Goal: Task Accomplishment & Management: Manage account settings

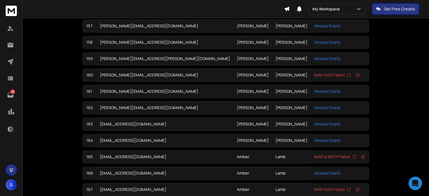
scroll to position [3129, 0]
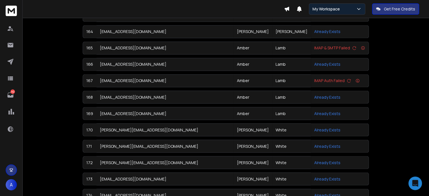
click at [333, 8] on p "My Workspace" at bounding box center [328, 9] width 30 height 6
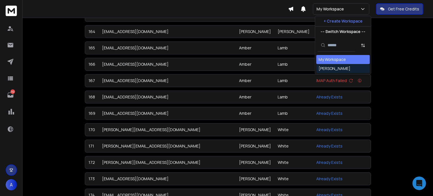
click at [325, 71] on div "[PERSON_NAME]" at bounding box center [344, 68] width 54 height 9
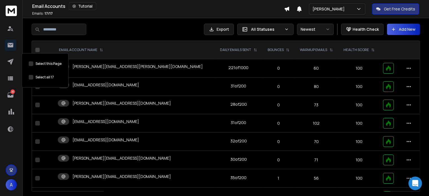
click at [30, 80] on div "Select all 17" at bounding box center [45, 77] width 33 height 11
click at [31, 78] on button "Select this Page" at bounding box center [31, 77] width 5 height 5
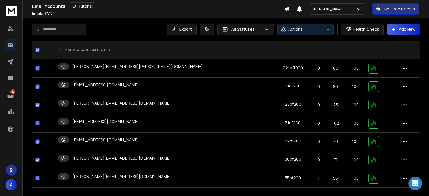
click at [321, 30] on div "Actions" at bounding box center [302, 30] width 43 height 6
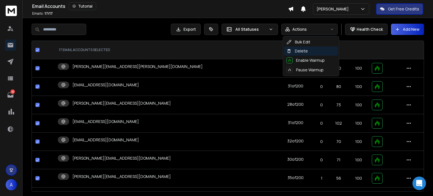
click at [315, 53] on div "Delete" at bounding box center [311, 51] width 54 height 9
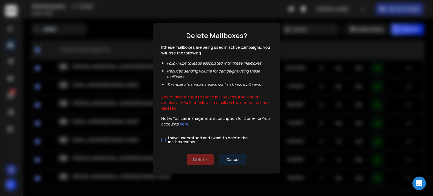
click at [166, 139] on div "I have understood and I want to delete the mailbox es now." at bounding box center [216, 138] width 111 height 12
click at [164, 139] on button "I have understood and I want to delete the mailbox es now." at bounding box center [163, 140] width 5 height 5
click at [192, 157] on button "Delete" at bounding box center [200, 159] width 27 height 11
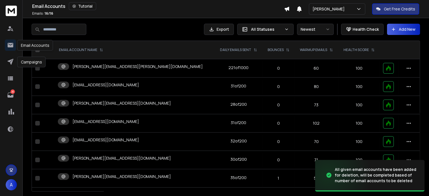
click at [10, 39] on div "20" at bounding box center [11, 80] width 13 height 114
click at [10, 41] on link at bounding box center [10, 45] width 11 height 11
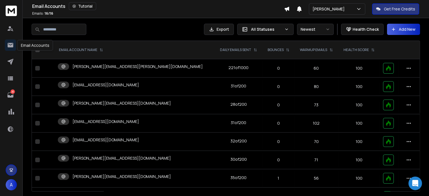
click at [11, 45] on icon at bounding box center [10, 45] width 7 height 7
click at [347, 11] on div "[PERSON_NAME]" at bounding box center [337, 9] width 49 height 6
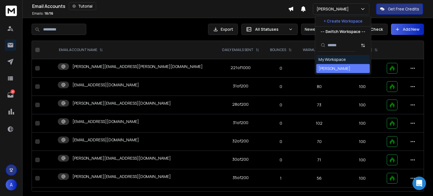
click at [340, 55] on div "My Workspace" at bounding box center [344, 59] width 54 height 9
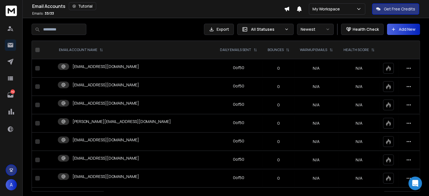
click at [401, 32] on button "Add New" at bounding box center [403, 29] width 33 height 11
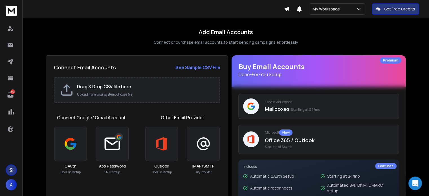
click at [119, 93] on p "Upload from your system, choose file" at bounding box center [145, 94] width 137 height 5
type input "**********"
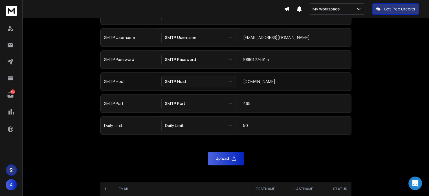
scroll to position [367, 0]
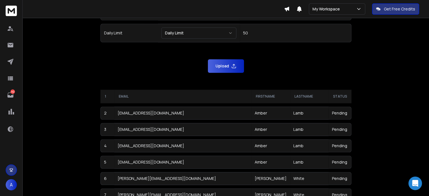
click at [230, 62] on button "Upload" at bounding box center [226, 66] width 36 height 14
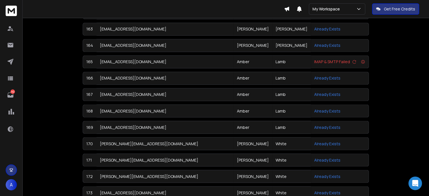
scroll to position [3129, 0]
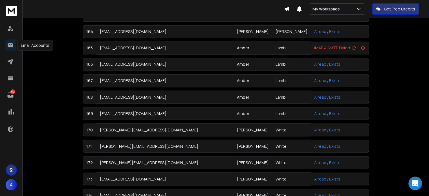
click at [7, 45] on icon at bounding box center [10, 45] width 7 height 7
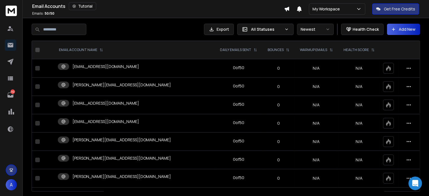
click at [80, 27] on input at bounding box center [59, 29] width 55 height 11
type input "********"
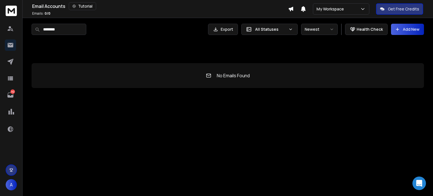
click at [80, 26] on input "********" at bounding box center [59, 29] width 55 height 11
type input "**********"
click at [80, 26] on input "**********" at bounding box center [59, 29] width 55 height 11
click at [43, 32] on input "**********" at bounding box center [59, 29] width 55 height 11
type input "**********"
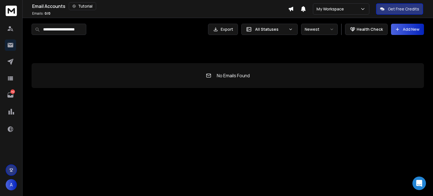
click at [43, 32] on input "**********" at bounding box center [59, 29] width 55 height 11
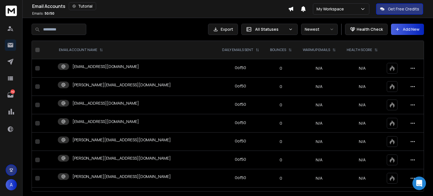
click at [53, 52] on div at bounding box center [44, 50] width 19 height 5
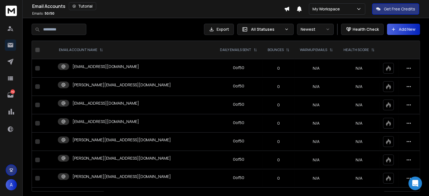
click at [78, 26] on input at bounding box center [59, 29] width 55 height 11
type input "**********"
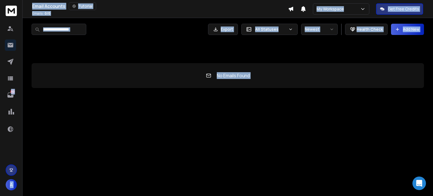
click at [80, 28] on input "**********" at bounding box center [59, 29] width 55 height 11
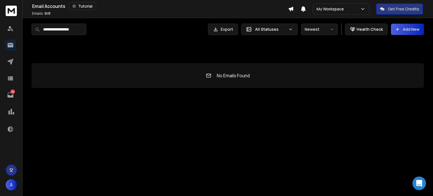
type input "**********"
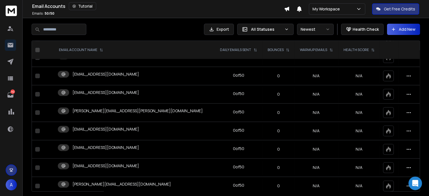
scroll to position [560, 0]
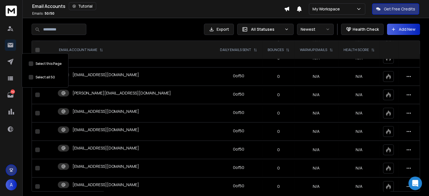
click at [29, 77] on button "Select this Page" at bounding box center [31, 77] width 5 height 5
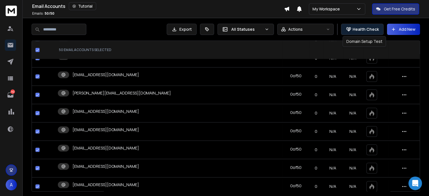
click at [357, 34] on button "Health Check" at bounding box center [362, 29] width 43 height 11
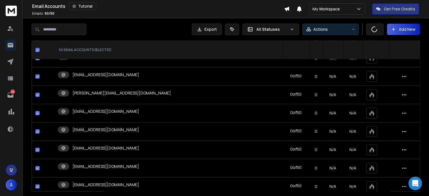
click at [336, 30] on div "Actions" at bounding box center [327, 30] width 43 height 6
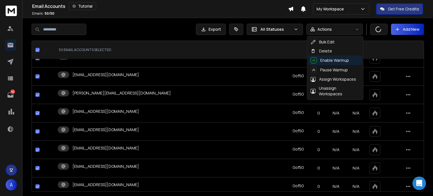
click at [337, 60] on div "Enable Warmup" at bounding box center [330, 60] width 38 height 6
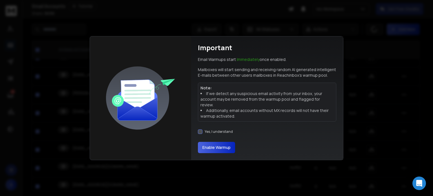
click at [215, 130] on label "Yes, I understand" at bounding box center [219, 132] width 28 height 5
click at [200, 126] on div "Yes, I understand" at bounding box center [215, 131] width 35 height 11
click at [202, 130] on button "Yes, I understand" at bounding box center [200, 132] width 5 height 5
click at [219, 148] on button "Enable Warmup" at bounding box center [216, 147] width 37 height 11
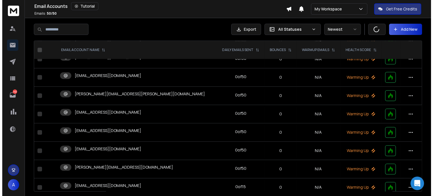
scroll to position [786, 0]
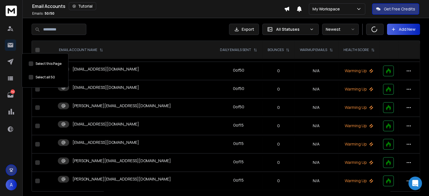
click at [32, 78] on button "Select this Page" at bounding box center [31, 77] width 5 height 5
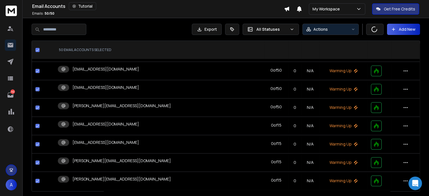
click at [315, 31] on p "Actions" at bounding box center [321, 30] width 14 height 6
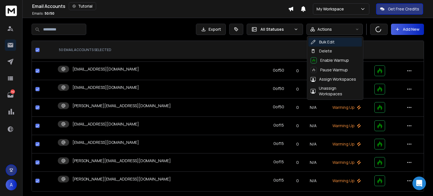
click at [324, 45] on div "Bulk Edit" at bounding box center [336, 42] width 54 height 9
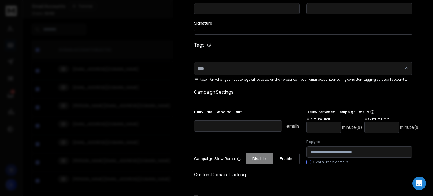
scroll to position [85, 0]
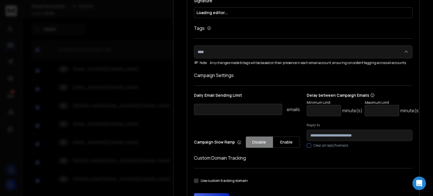
click at [218, 109] on input "number" at bounding box center [238, 109] width 88 height 11
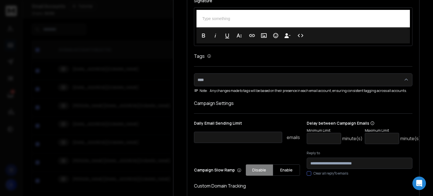
type input "**"
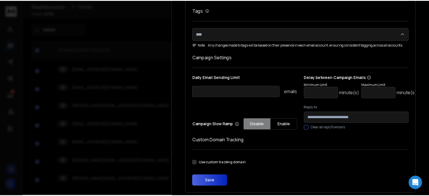
scroll to position [152, 0]
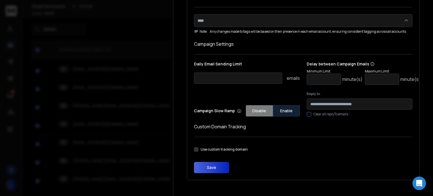
click at [279, 108] on button "Enable" at bounding box center [286, 110] width 27 height 11
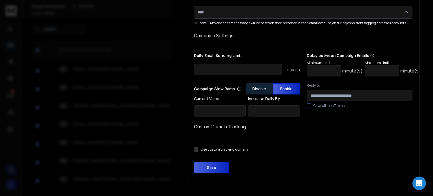
click at [263, 95] on button "Disable" at bounding box center [259, 88] width 27 height 11
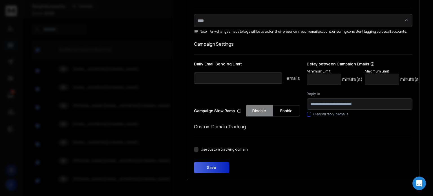
click at [208, 162] on button "Save" at bounding box center [211, 167] width 35 height 11
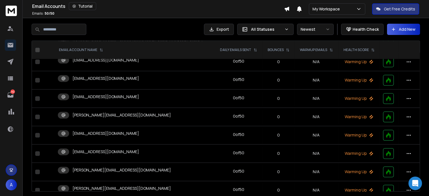
scroll to position [786, 0]
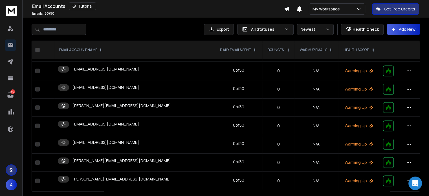
click at [37, 179] on button "button" at bounding box center [37, 181] width 5 height 5
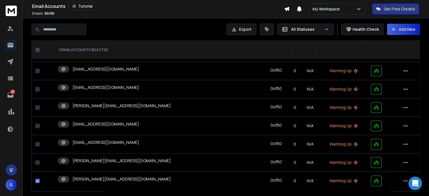
click at [38, 161] on button "button" at bounding box center [37, 162] width 5 height 5
click at [38, 142] on button "button" at bounding box center [37, 144] width 5 height 5
click at [40, 124] on div at bounding box center [44, 126] width 19 height 5
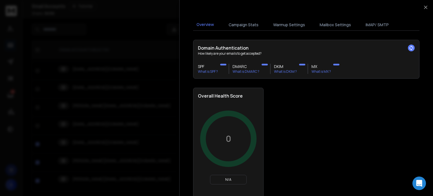
click at [74, 108] on div at bounding box center [216, 98] width 433 height 196
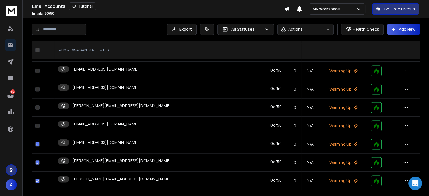
click at [36, 124] on button "button" at bounding box center [37, 126] width 5 height 5
click at [11, 93] on p "142" at bounding box center [12, 91] width 5 height 5
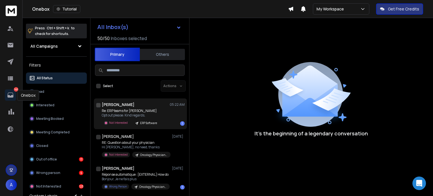
click at [154, 108] on div "Julie Read 05:22 AM Re: ERP teams for Smith Opt out please. Kind regards, Not I…" at bounding box center [143, 114] width 83 height 24
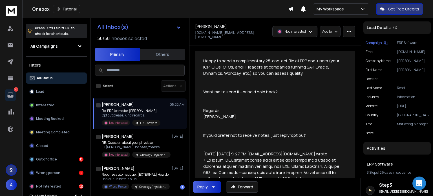
scroll to position [480, 0]
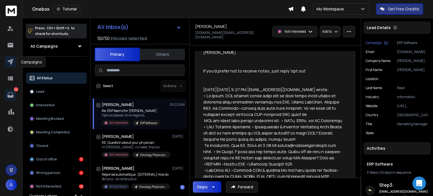
click at [15, 61] on link at bounding box center [10, 61] width 11 height 11
